Goal: Check status: Check status

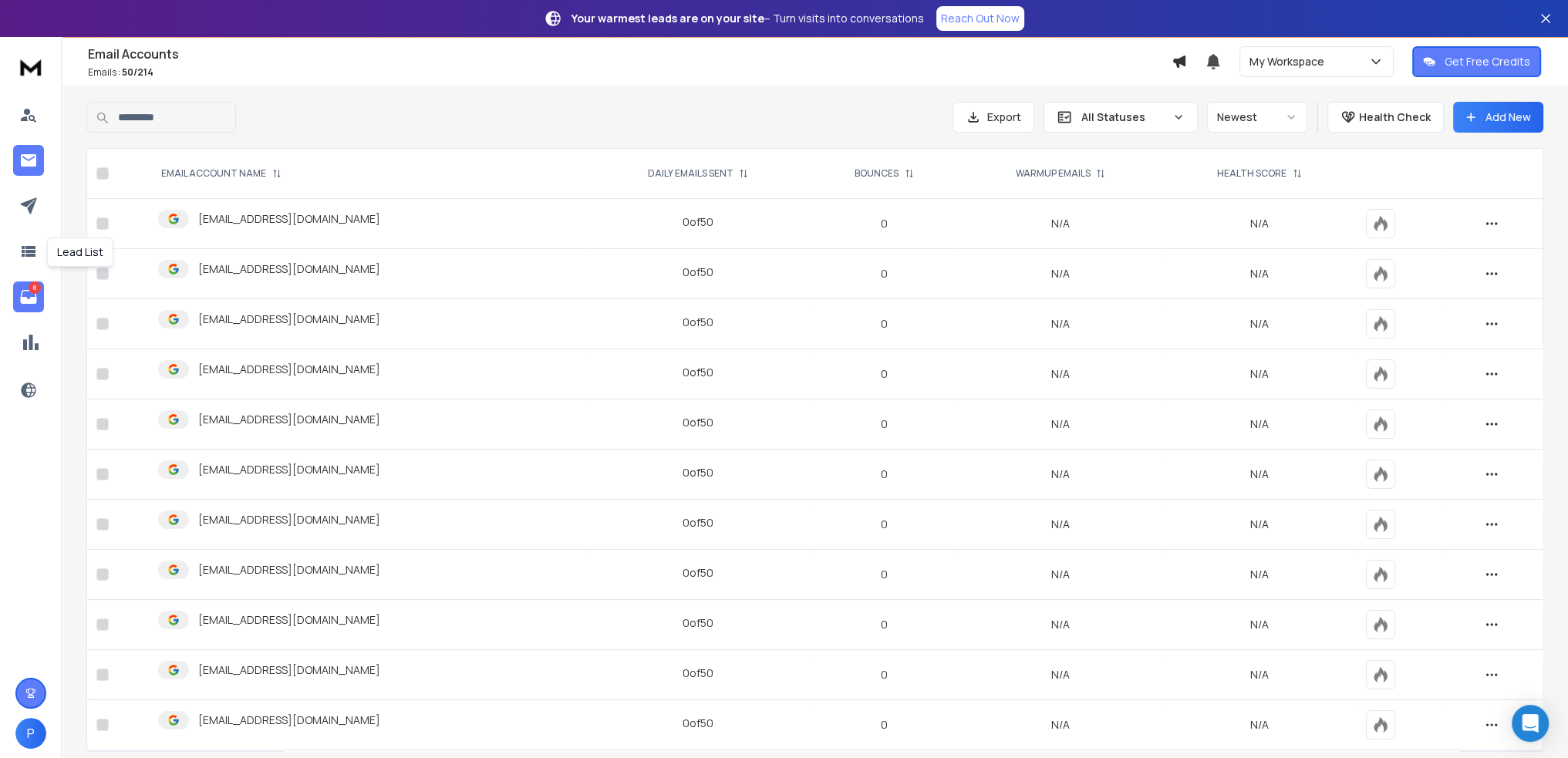
click at [29, 287] on p "8" at bounding box center [34, 287] width 12 height 12
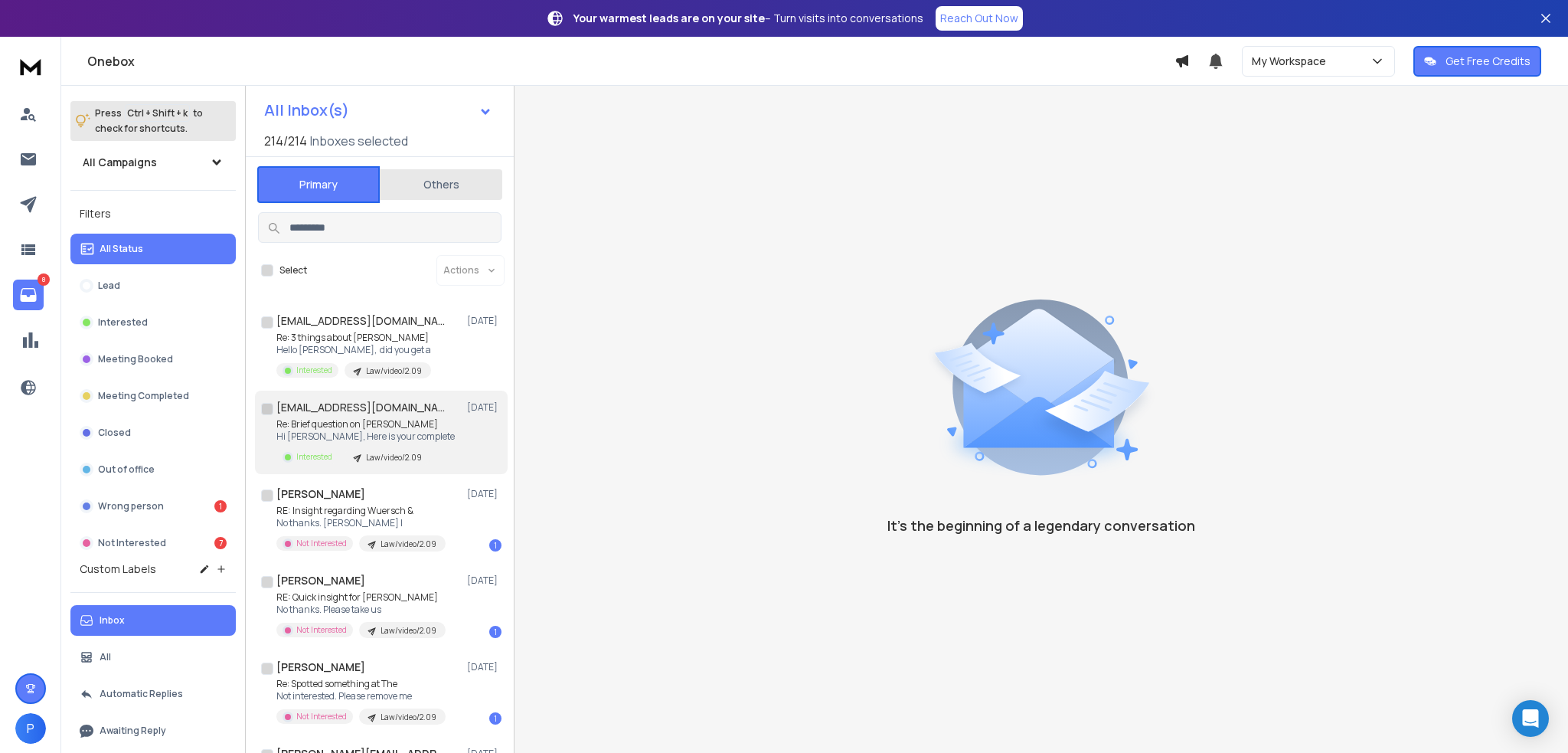
click at [408, 410] on h1 "[EMAIL_ADDRESS][DOMAIN_NAME]" at bounding box center [360, 407] width 169 height 15
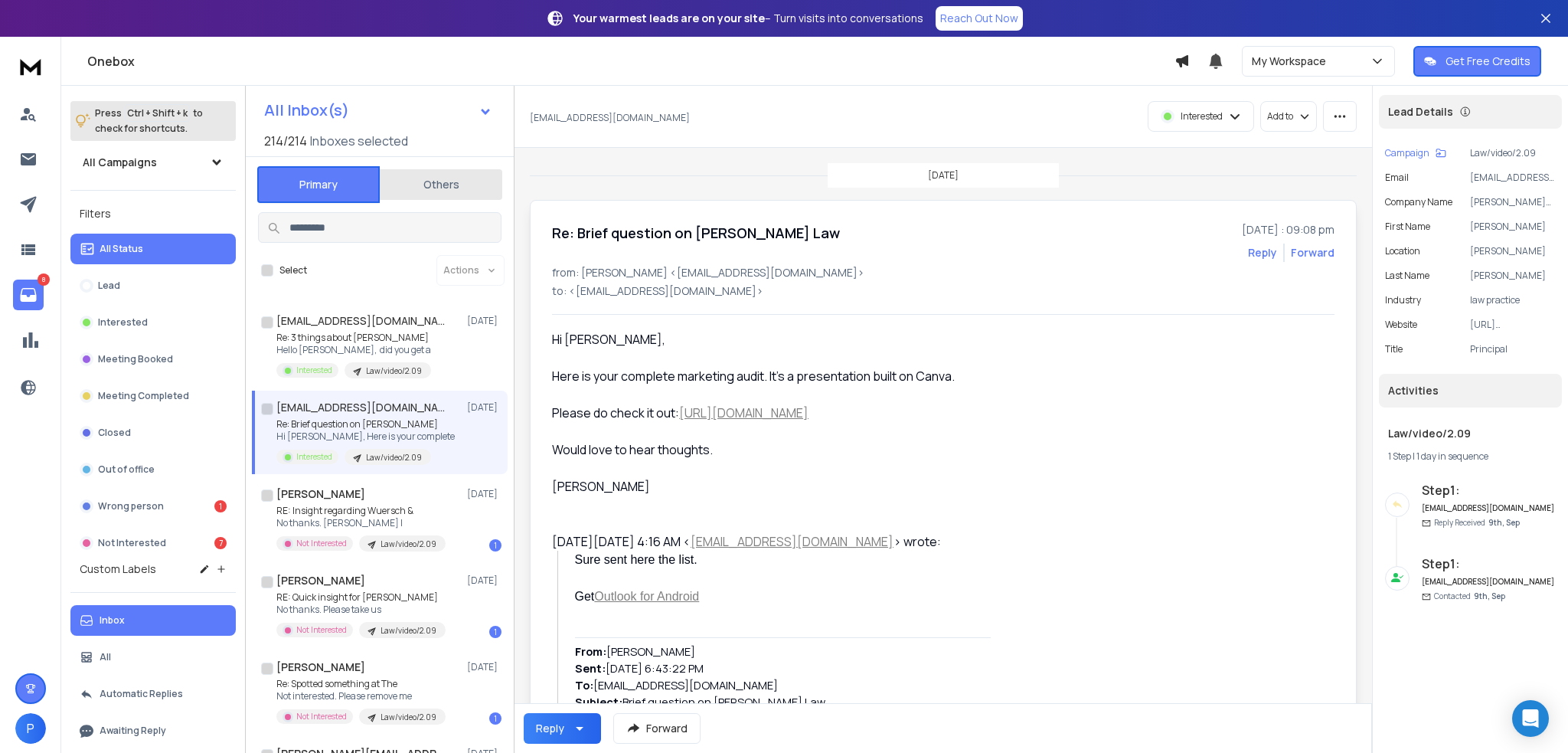
click at [679, 421] on link "[URL][DOMAIN_NAME]" at bounding box center [744, 412] width 130 height 17
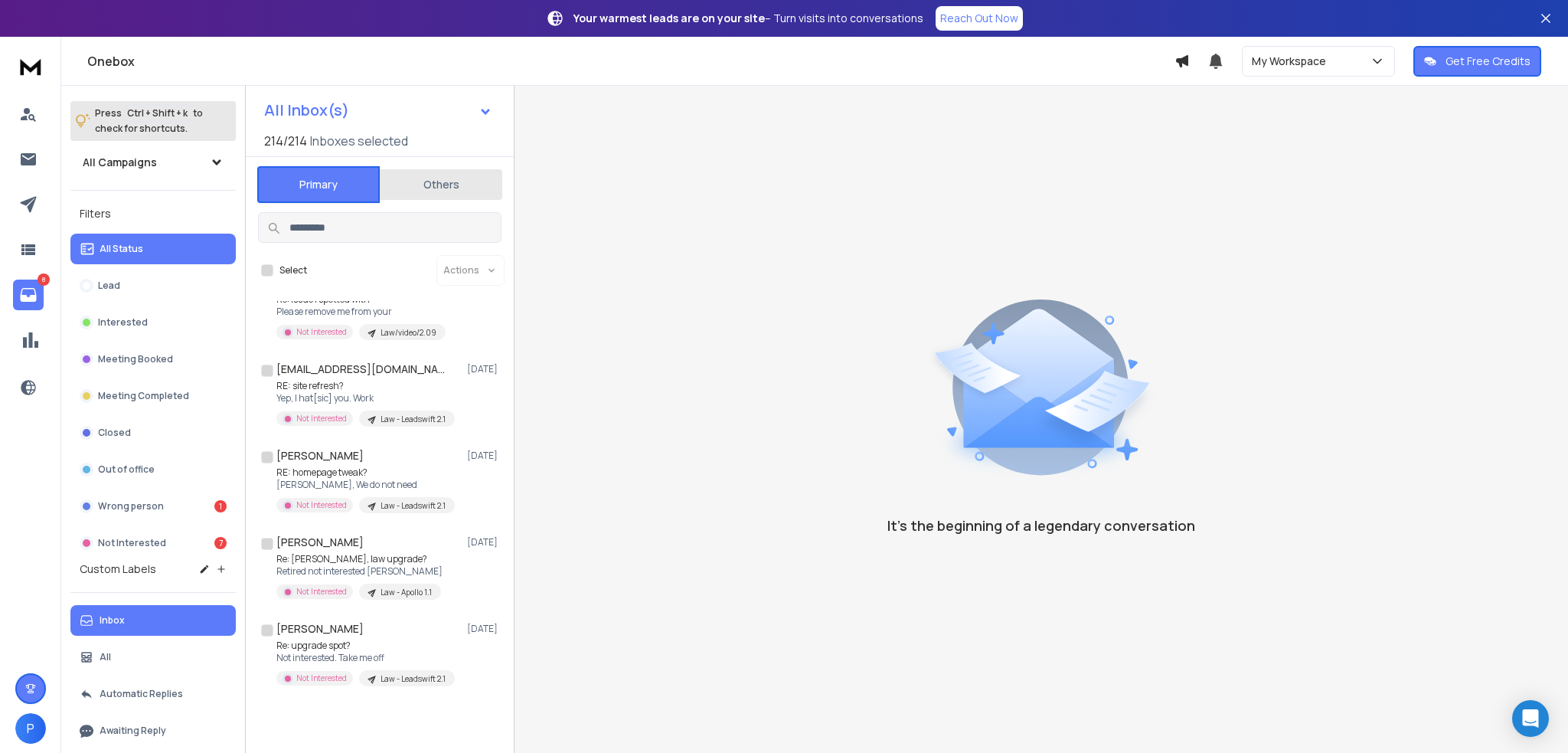
scroll to position [1509, 0]
click at [33, 350] on icon at bounding box center [30, 340] width 23 height 23
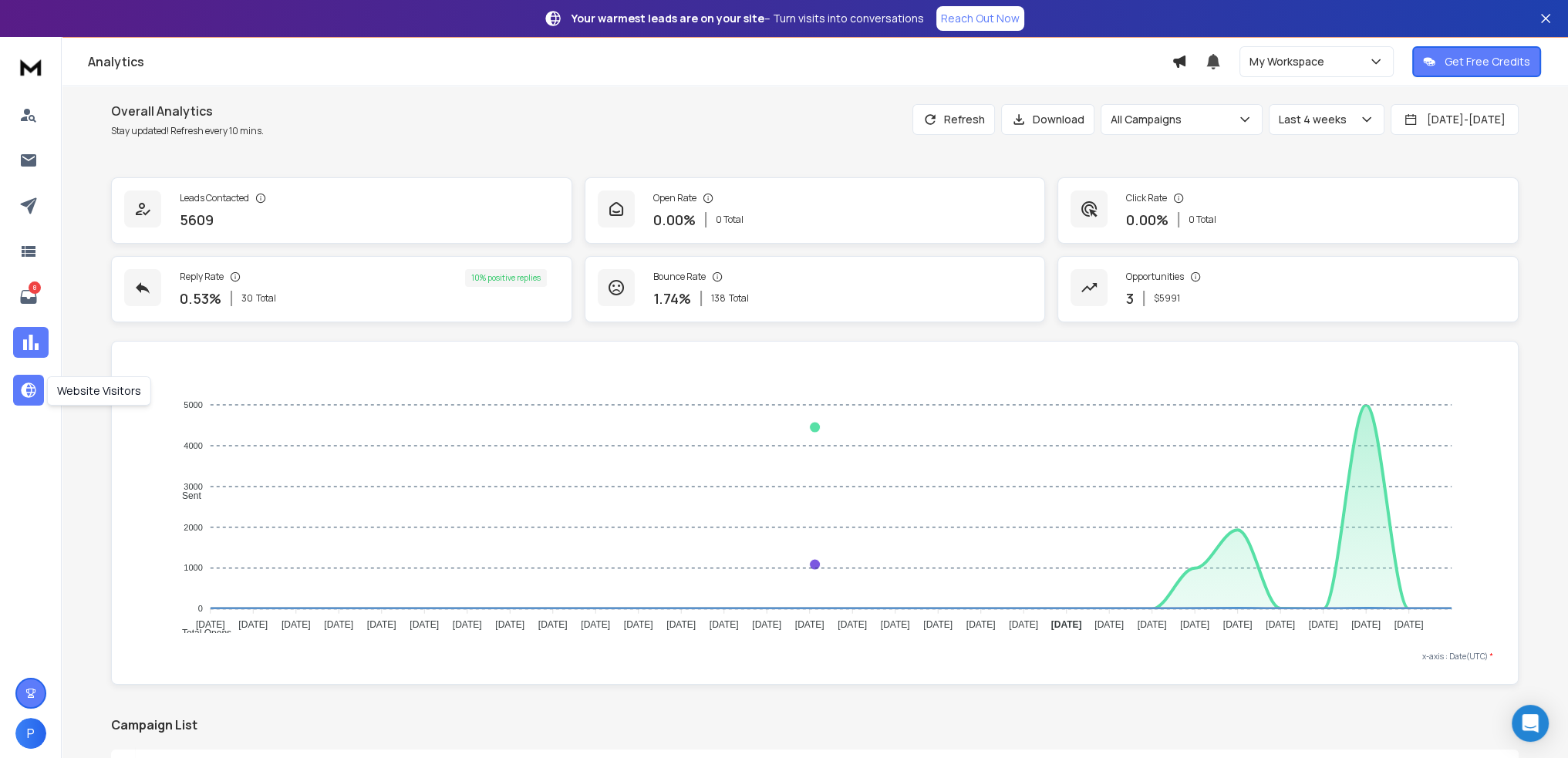
click at [30, 386] on icon at bounding box center [28, 390] width 16 height 16
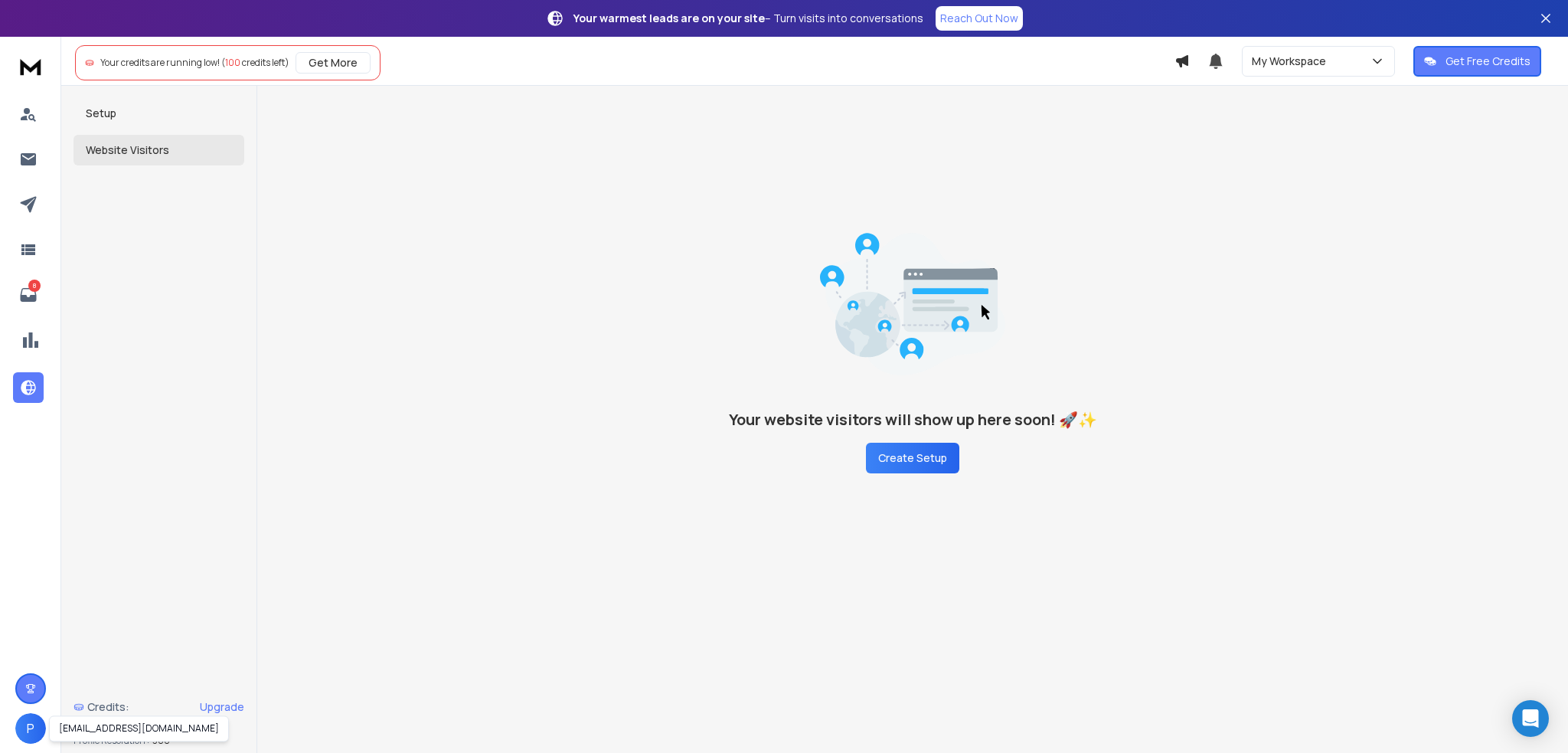
click at [21, 724] on span "P" at bounding box center [31, 729] width 31 height 31
click at [172, 590] on icon at bounding box center [175, 596] width 12 height 12
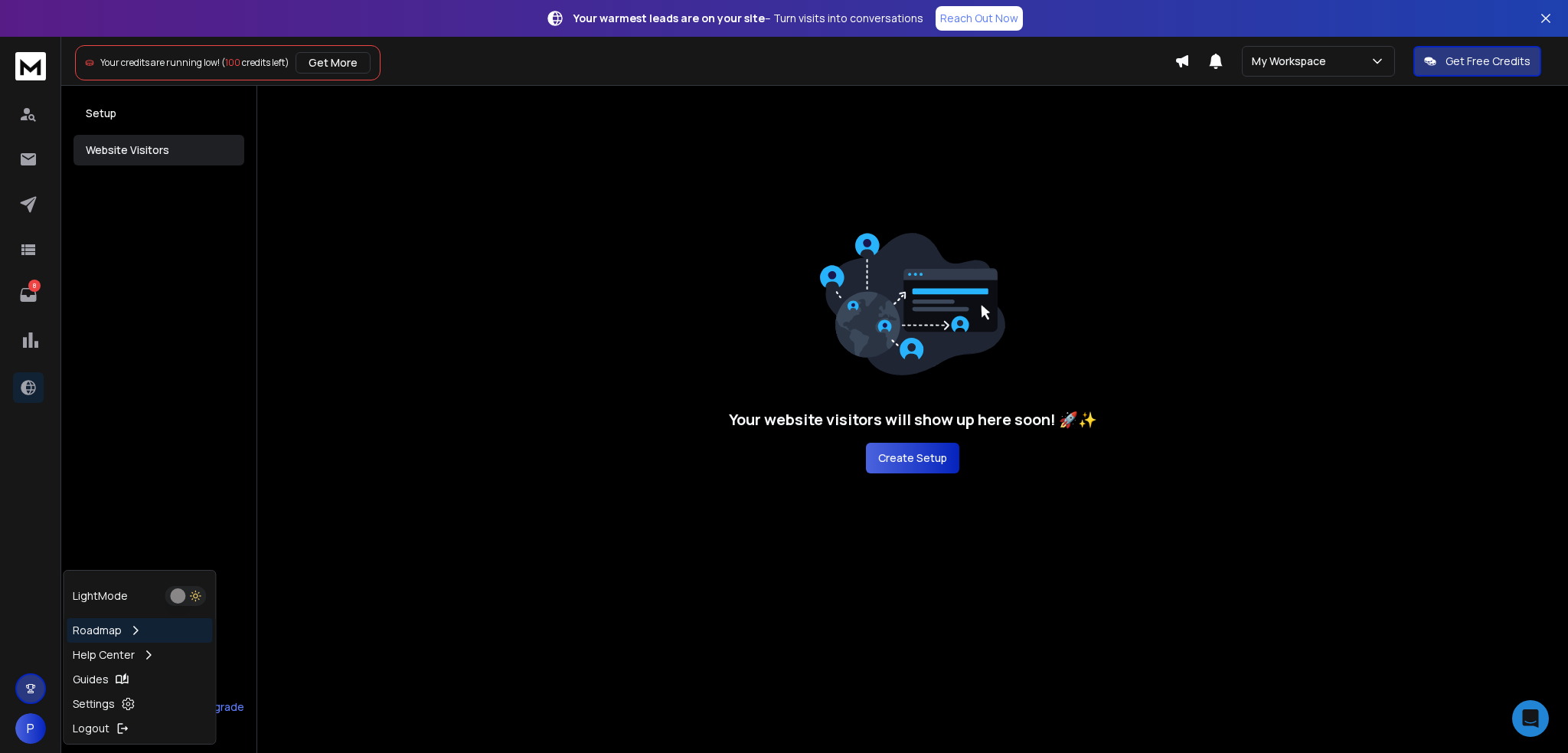
click at [182, 590] on button "button" at bounding box center [185, 596] width 42 height 20
